Goal: Task Accomplishment & Management: Manage account settings

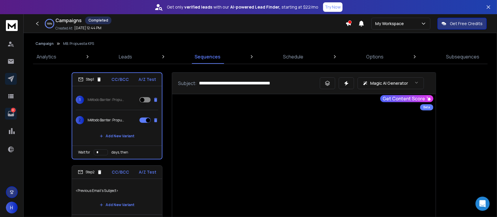
click at [14, 111] on p "8" at bounding box center [13, 110] width 5 height 5
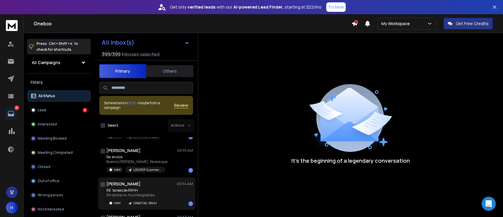
scroll to position [78, 0]
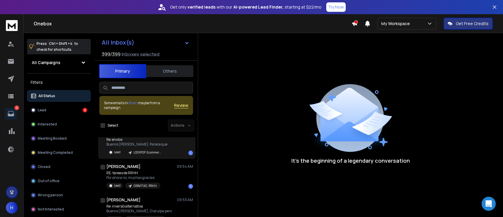
click at [146, 145] on p "Buenos [PERSON_NAME]: Parece que" at bounding box center [136, 144] width 61 height 5
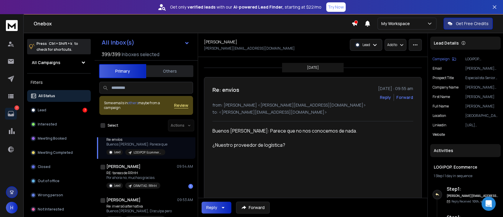
scroll to position [118, 0]
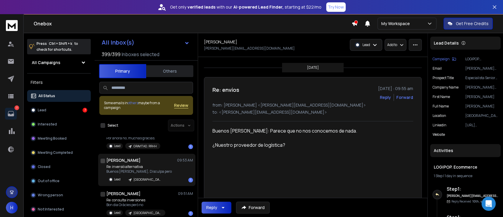
click at [156, 158] on div "[PERSON_NAME] 09:53 AM" at bounding box center [149, 160] width 87 height 6
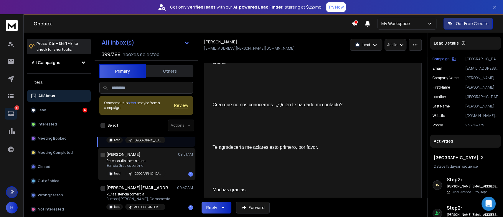
click at [159, 157] on div "[PERSON_NAME] 09:51 AM Re: consulta inversiones Bon dia Gràcies però no Lead [G…" at bounding box center [149, 163] width 87 height 25
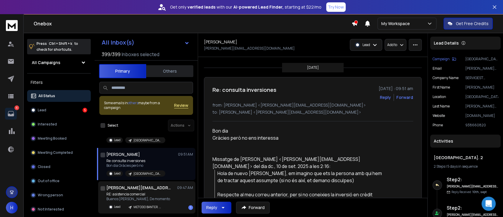
scroll to position [196, 0]
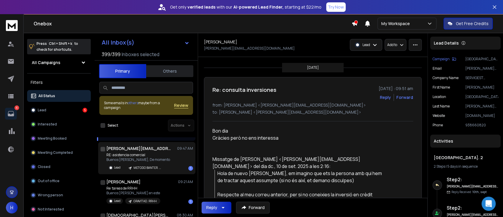
click at [156, 155] on p "RE: asistencia comercial" at bounding box center [138, 154] width 64 height 5
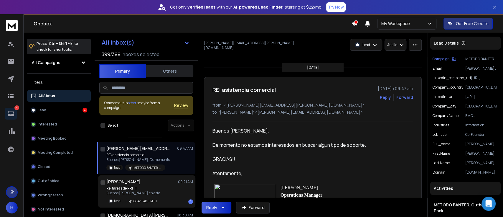
click at [154, 184] on div "[PERSON_NAME] 09:21 AM Re: tareas de RRHH Buenos [PERSON_NAME] en este Lead GRA…" at bounding box center [149, 191] width 87 height 25
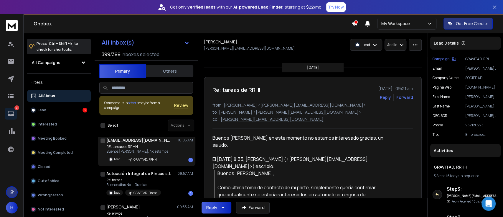
scroll to position [0, 0]
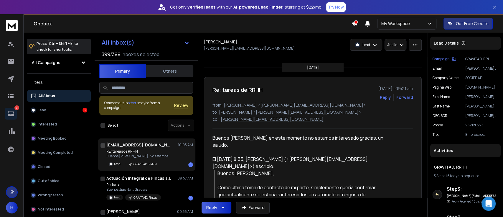
click at [158, 148] on div "[EMAIL_ADDRESS][DOMAIN_NAME] 10:05 AM RE: tareas de RRHH Buenos [PERSON_NAME]. …" at bounding box center [149, 154] width 87 height 25
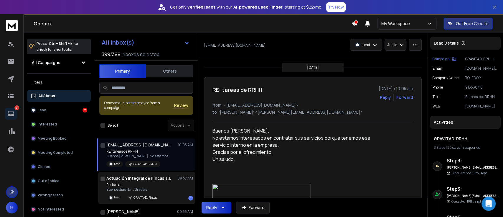
click at [154, 182] on p "Re: tareas" at bounding box center [133, 184] width 55 height 5
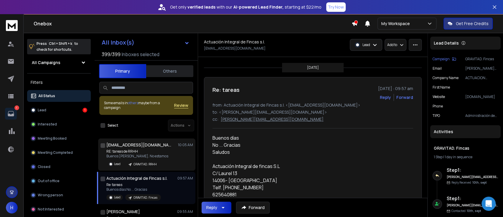
scroll to position [39, 0]
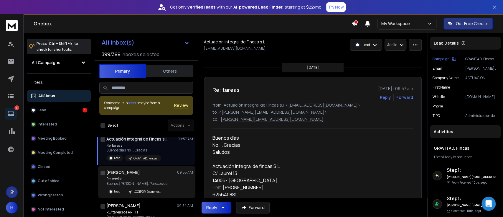
click at [145, 182] on p "Buenos [PERSON_NAME]: Parece que" at bounding box center [136, 183] width 61 height 5
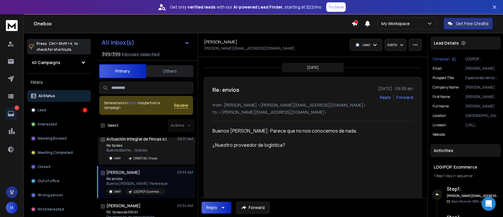
scroll to position [78, 0]
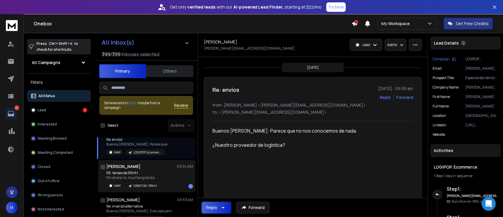
click at [141, 166] on h1 "[PERSON_NAME]" at bounding box center [123, 166] width 34 height 6
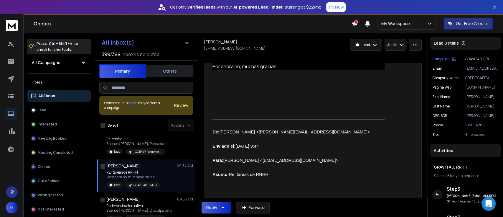
scroll to position [0, 0]
